Goal: Task Accomplishment & Management: Use online tool/utility

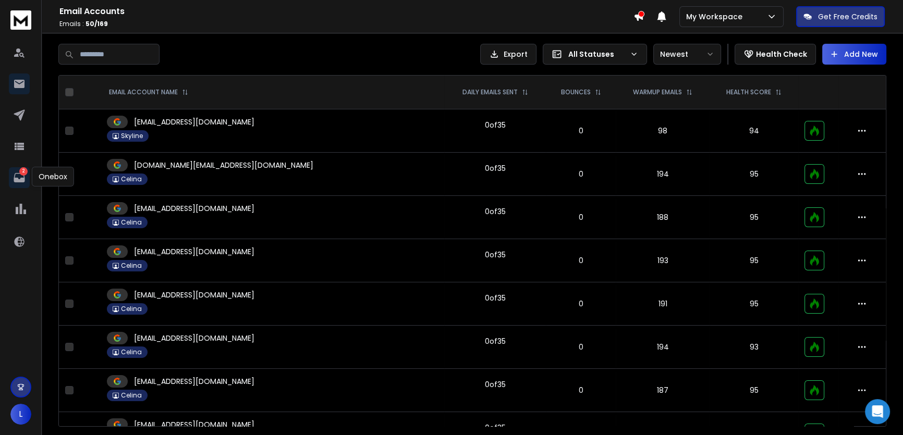
click at [20, 184] on link "2" at bounding box center [19, 177] width 21 height 21
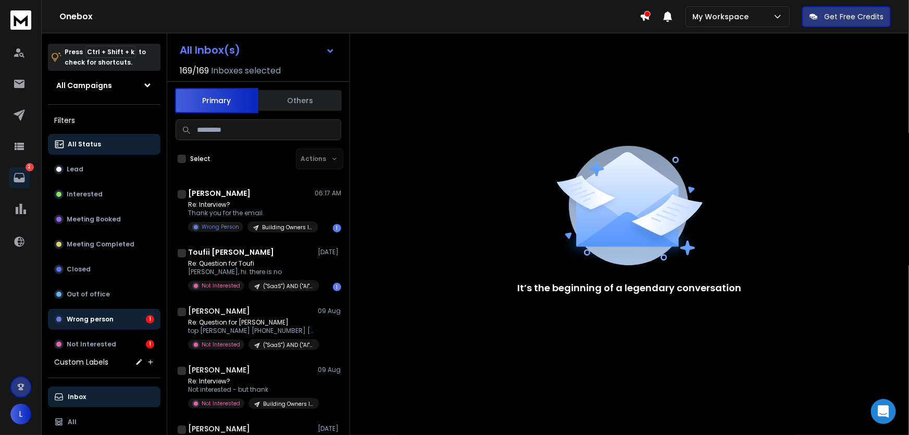
click at [125, 316] on button "Wrong person 1" at bounding box center [104, 319] width 113 height 21
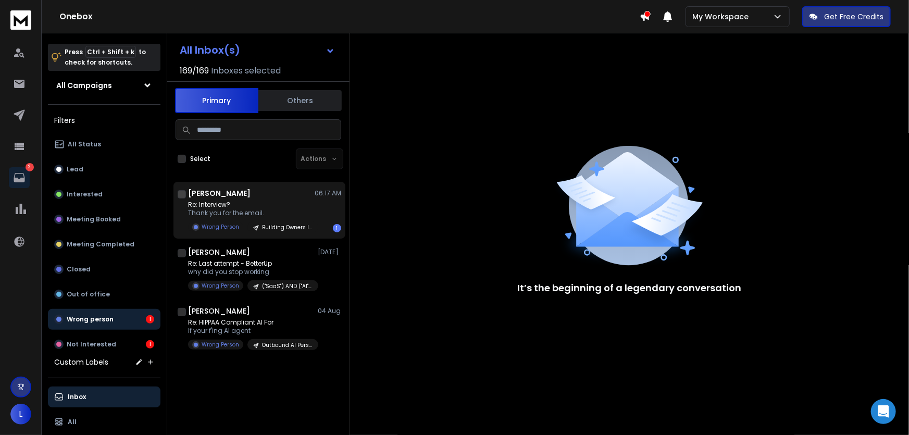
click at [255, 190] on div "Russell Wheeler 06:17 AM" at bounding box center [264, 193] width 153 height 10
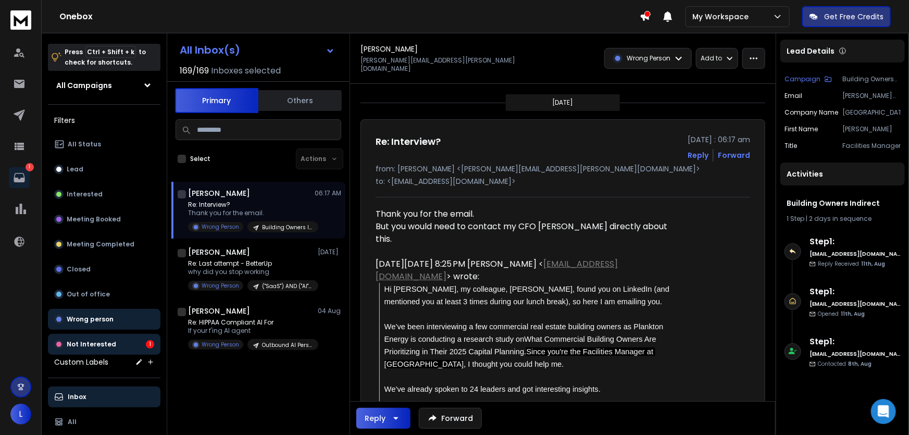
click at [121, 341] on button "Not Interested 1" at bounding box center [104, 344] width 113 height 21
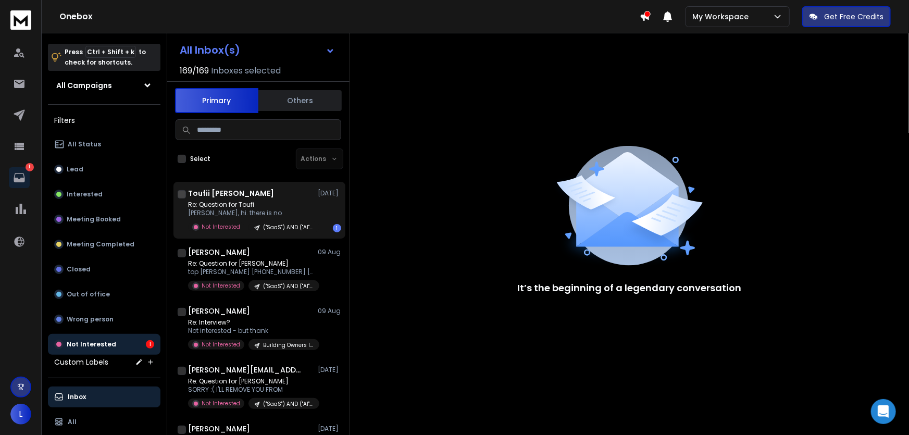
click at [263, 192] on div "Toufii Saliba 10 Aug" at bounding box center [264, 193] width 153 height 10
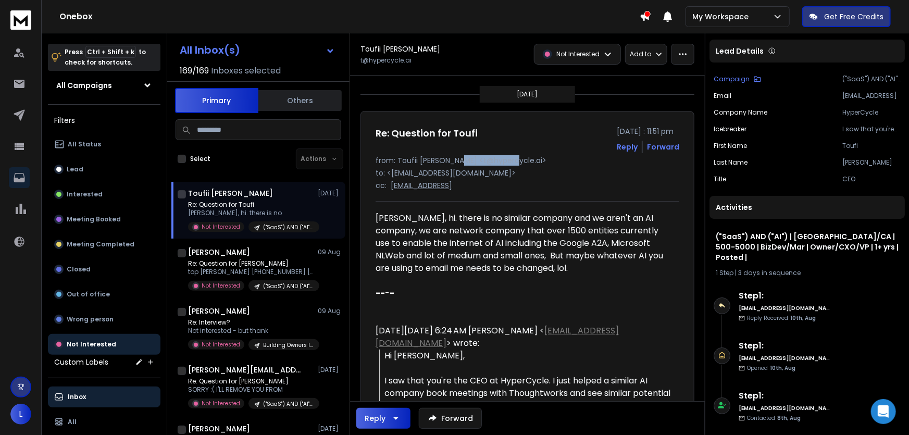
drag, startPoint x: 506, startPoint y: 158, endPoint x: 456, endPoint y: 162, distance: 50.1
click at [456, 162] on p "from: Toufii Saliba <t@hypercycle.ai>" at bounding box center [528, 160] width 304 height 10
copy p "hypercycle.ai"
click at [102, 191] on button "Interested" at bounding box center [104, 194] width 113 height 21
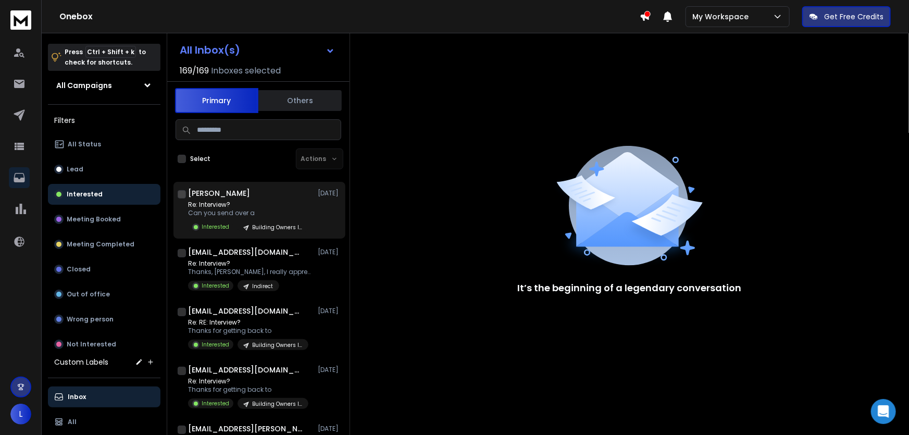
click at [283, 195] on div "Luis G. Vecchio 08 Aug" at bounding box center [264, 193] width 153 height 10
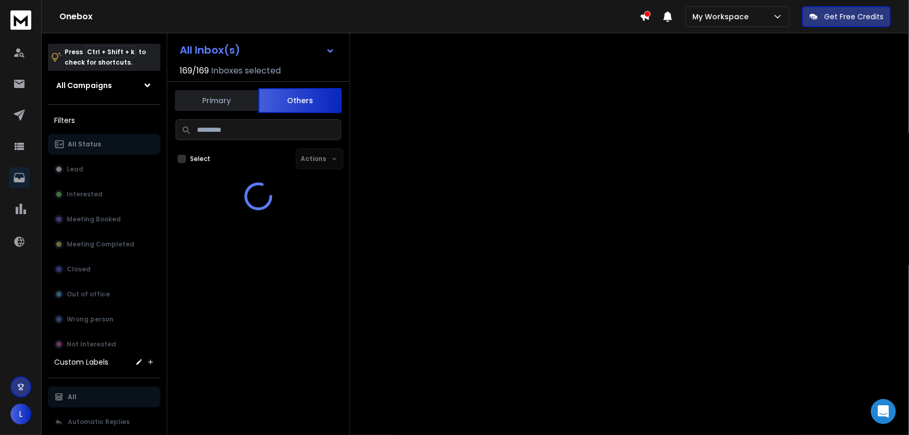
click at [281, 98] on button "Others" at bounding box center [300, 100] width 83 height 25
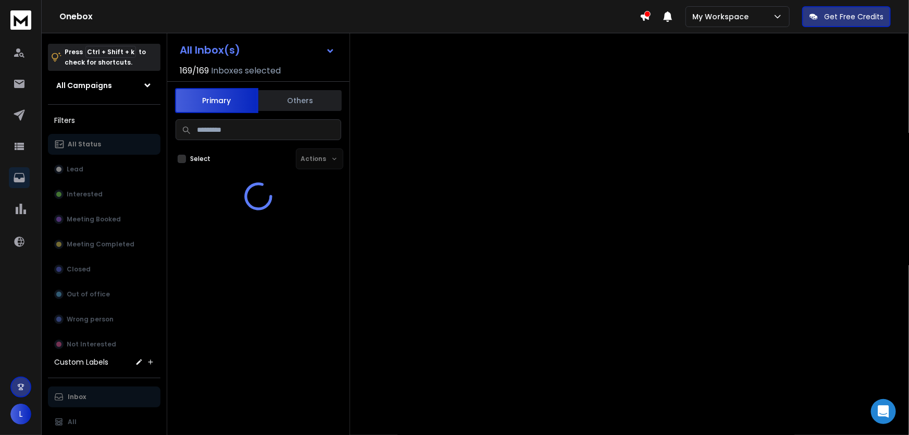
click at [212, 98] on button "Primary" at bounding box center [216, 100] width 83 height 25
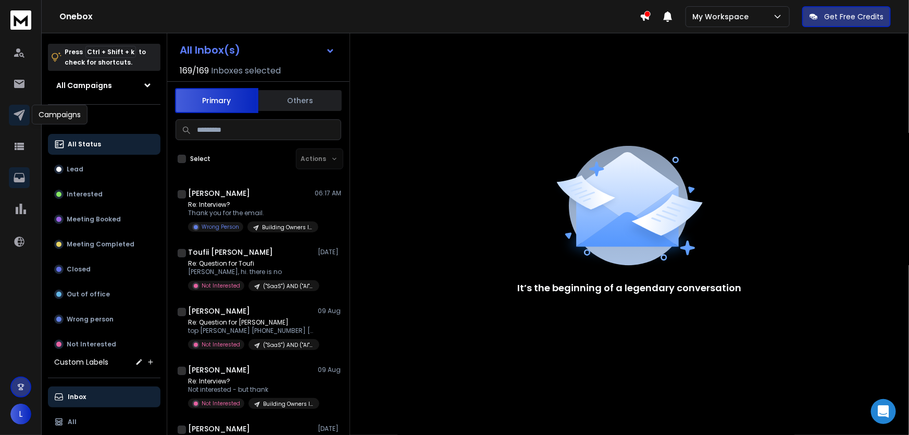
click at [15, 115] on icon at bounding box center [19, 115] width 13 height 13
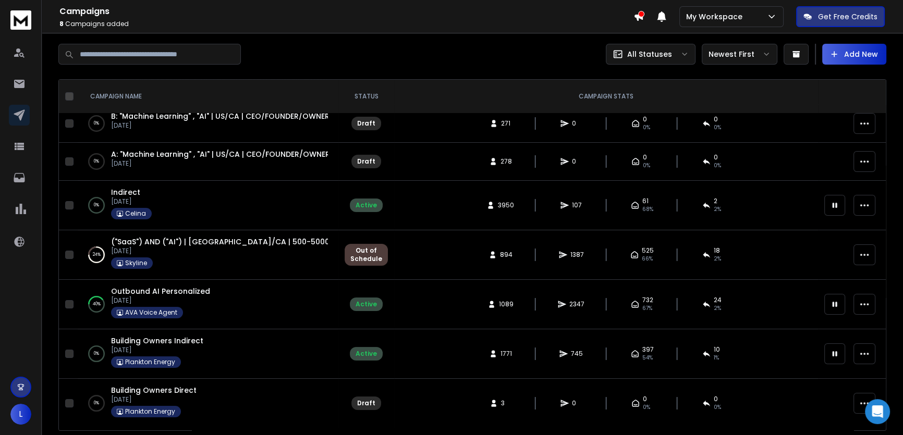
scroll to position [51, 0]
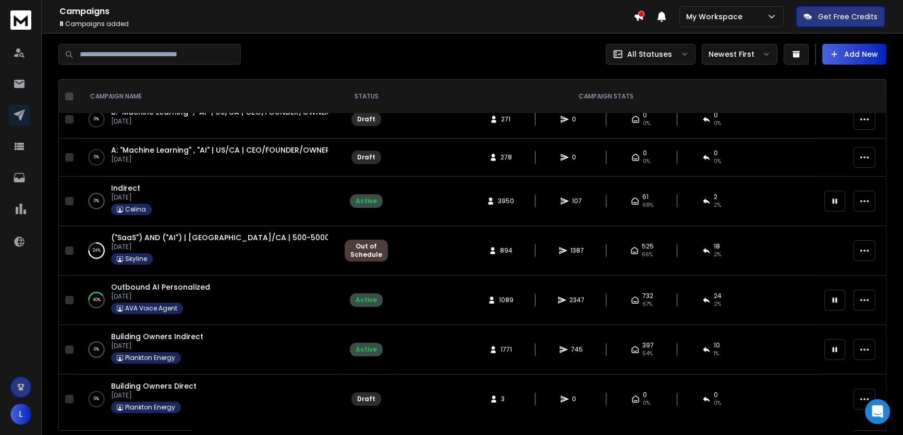
click at [214, 298] on div "40 % Outbound AI Personalized [DATE] AVA Voice Agent" at bounding box center [208, 300] width 240 height 36
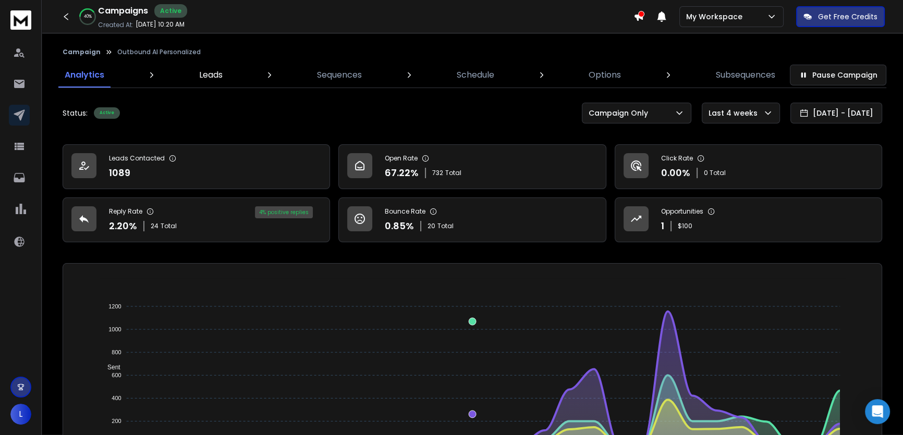
click at [218, 76] on p "Leads" at bounding box center [210, 75] width 23 height 13
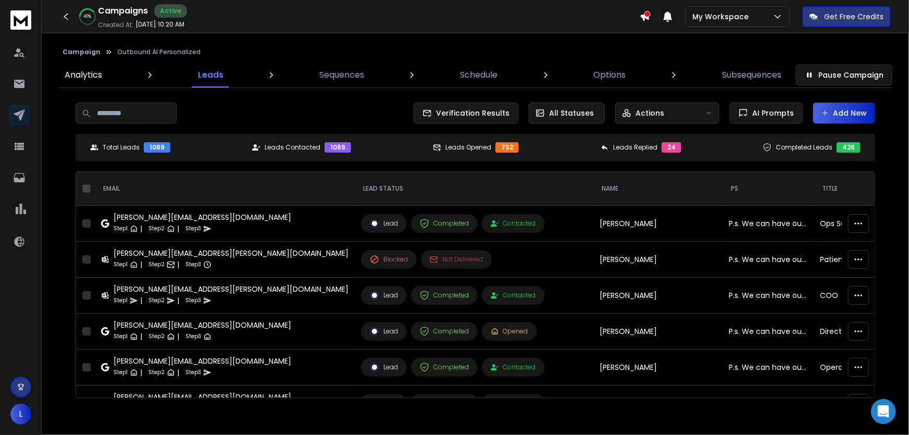
click at [86, 69] on p "Analytics" at bounding box center [84, 75] width 38 height 13
